Goal: Task Accomplishment & Management: Use online tool/utility

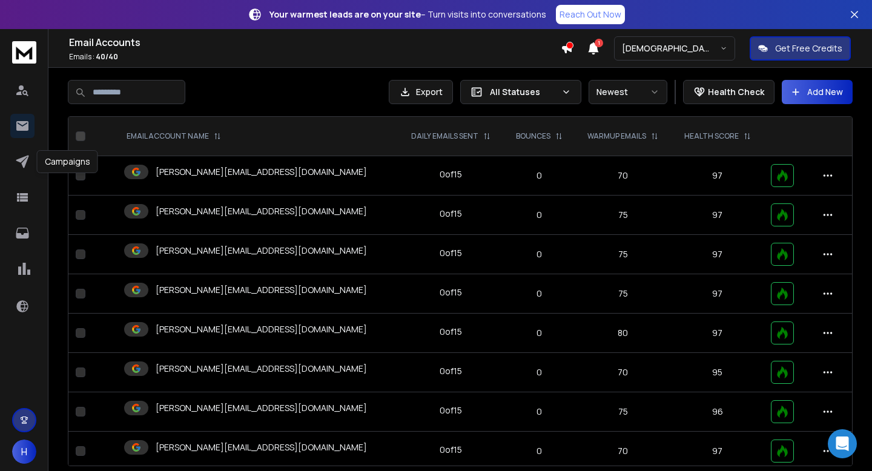
click at [38, 151] on div "Campaigns" at bounding box center [67, 161] width 61 height 23
click at [25, 163] on icon at bounding box center [22, 161] width 15 height 15
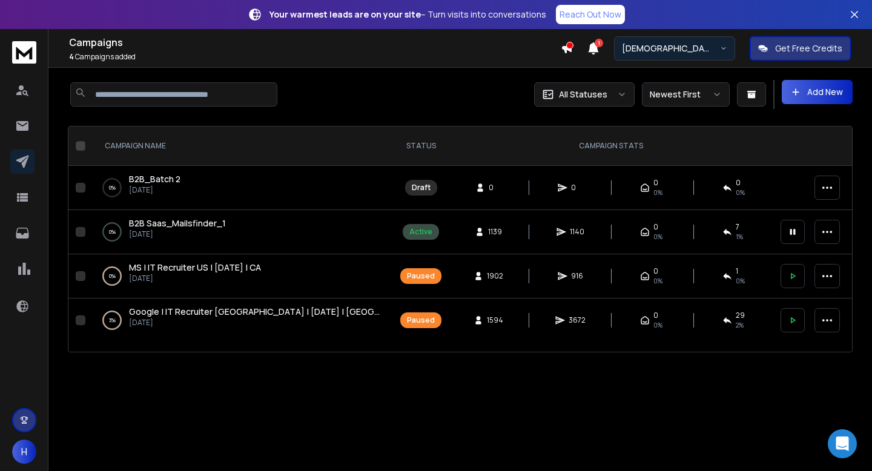
click at [659, 46] on p "[DEMOGRAPHIC_DATA] <> Harsh SSA" at bounding box center [671, 48] width 98 height 12
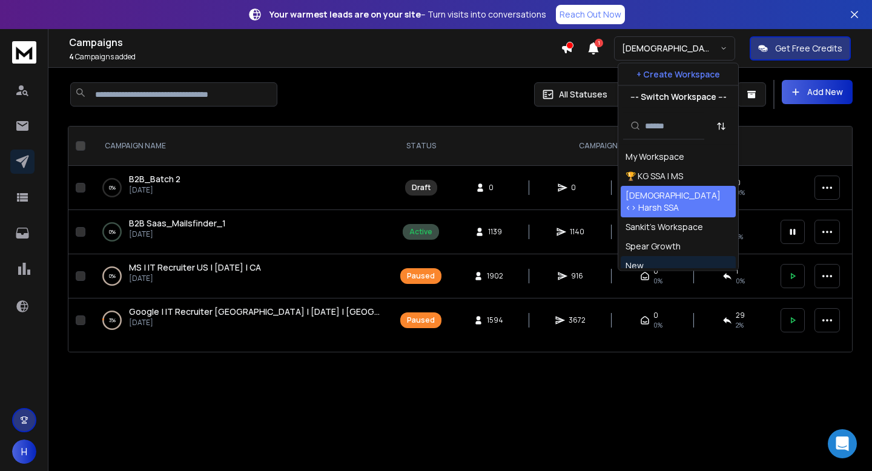
click at [639, 260] on div "New" at bounding box center [634, 266] width 18 height 12
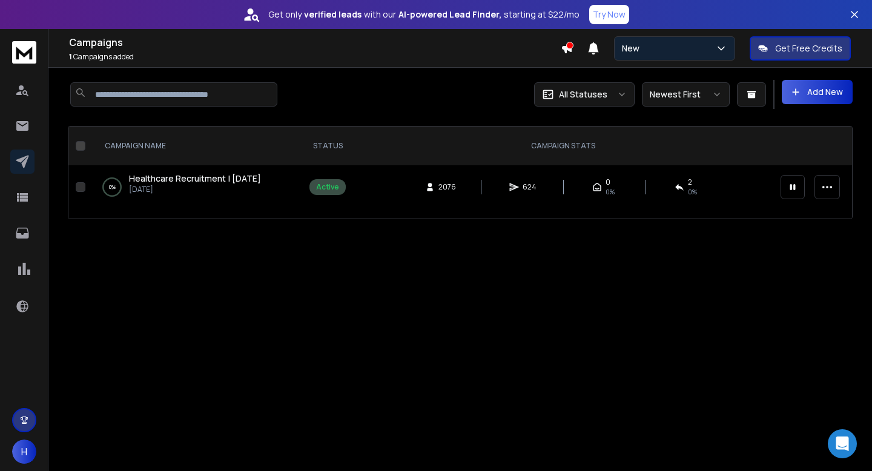
click at [671, 50] on div "New" at bounding box center [674, 48] width 105 height 12
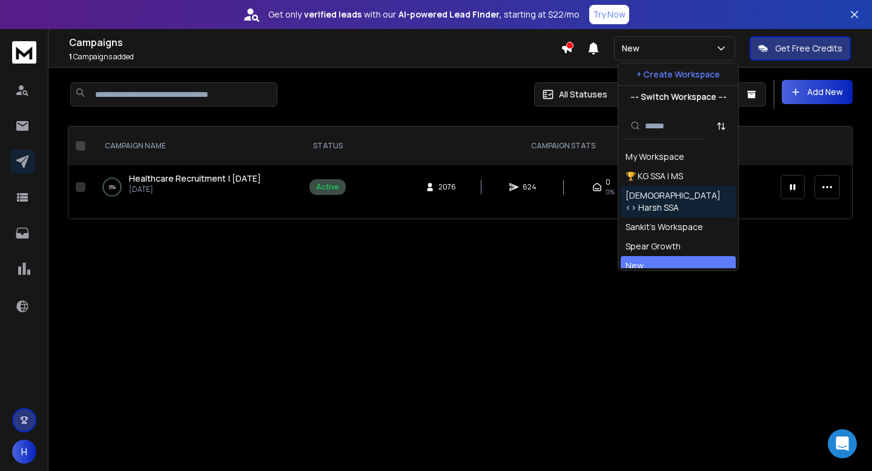
click at [653, 196] on div "[DEMOGRAPHIC_DATA] <> Harsh SSA" at bounding box center [677, 201] width 105 height 24
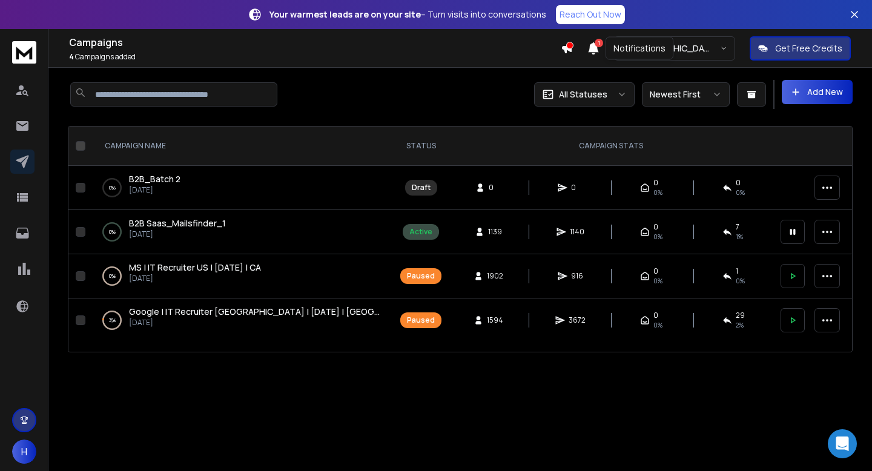
click at [593, 46] on icon at bounding box center [593, 48] width 11 height 12
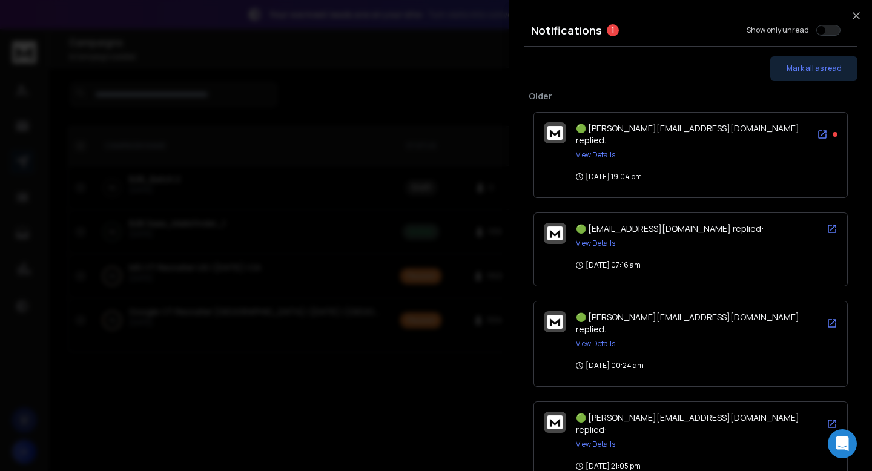
click at [805, 73] on button "Mark all as read" at bounding box center [813, 68] width 87 height 24
